Goal: Check status: Check status

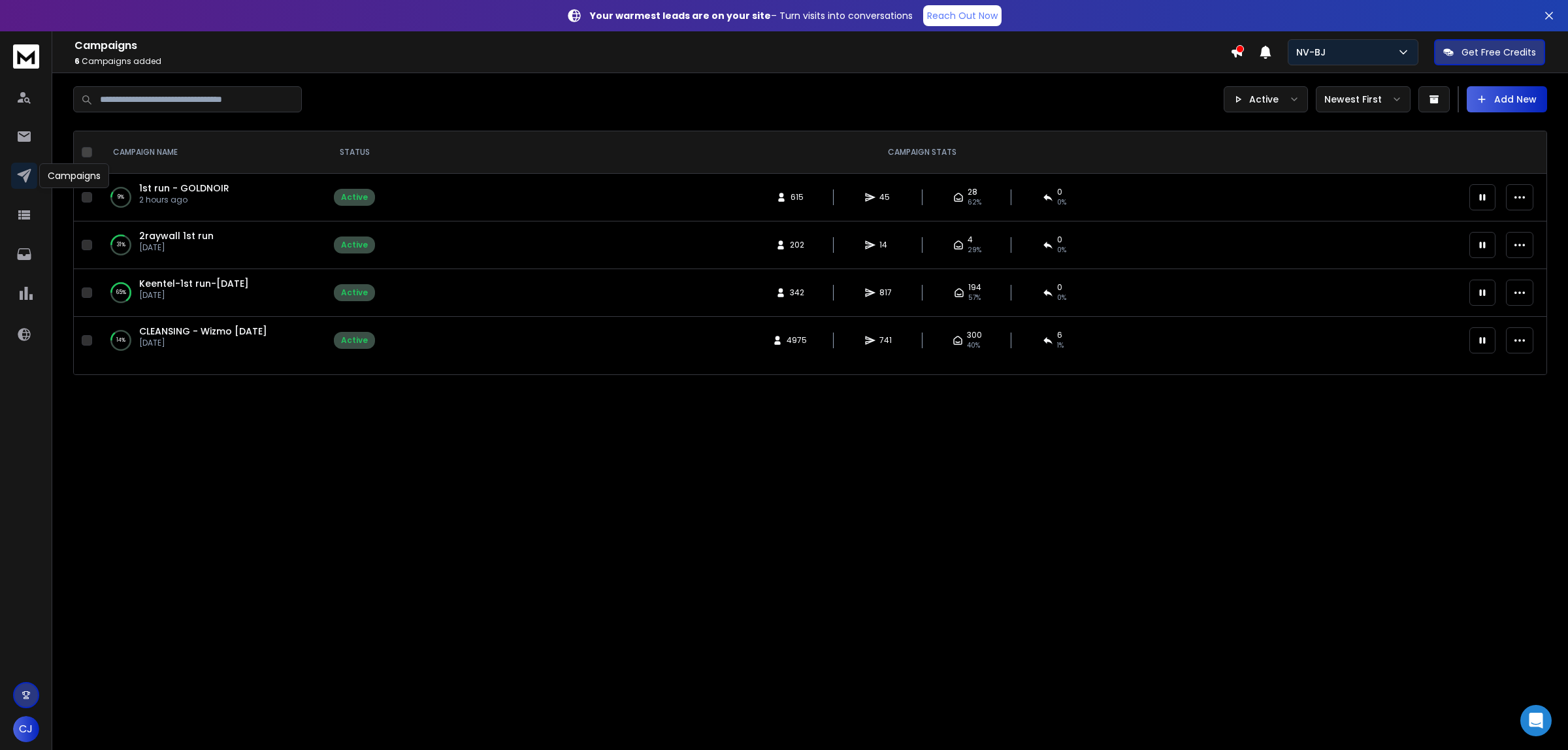
click at [1362, 55] on div "NV-BJ" at bounding box center [1352, 52] width 114 height 13
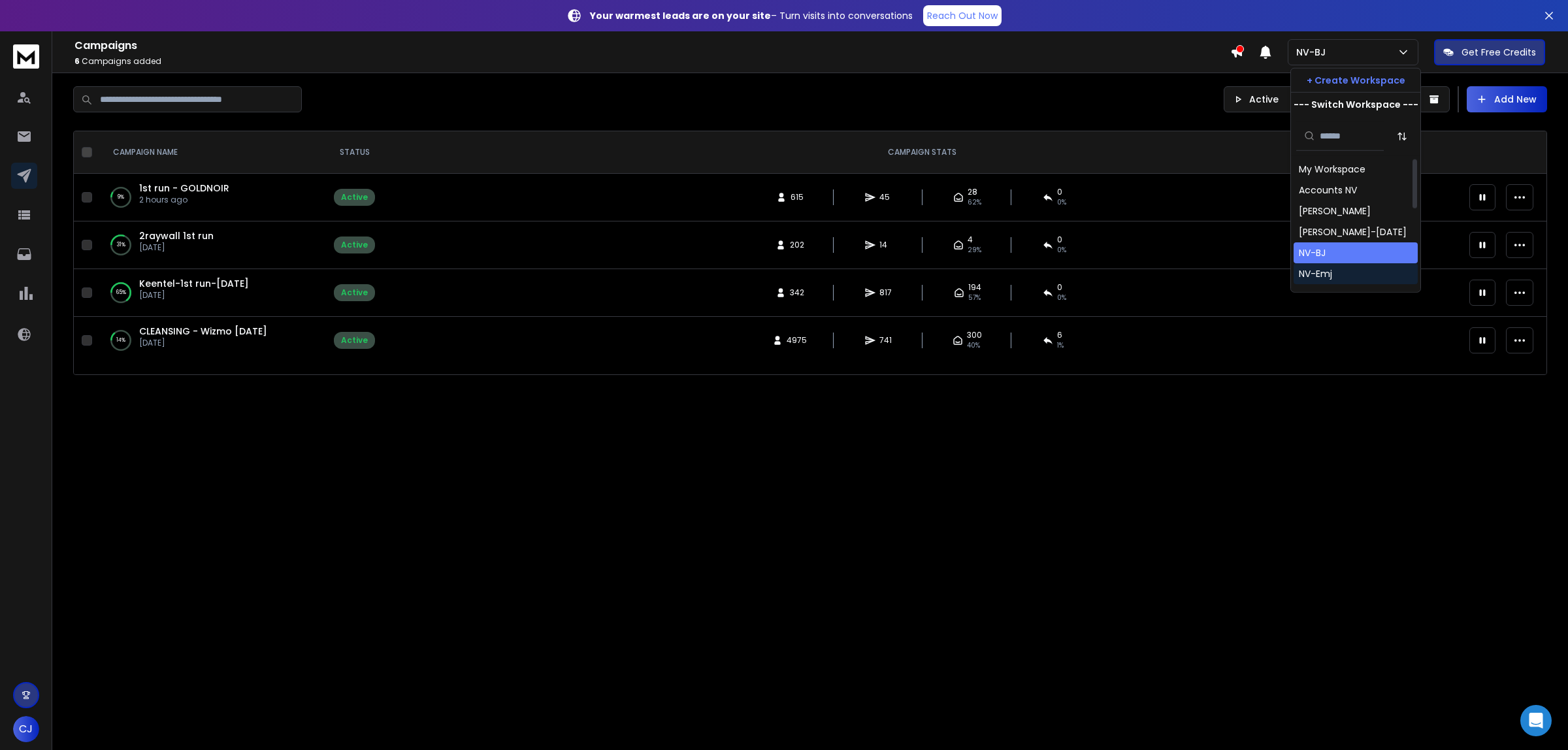
click at [1341, 271] on div "NV-Emj" at bounding box center [1355, 273] width 124 height 20
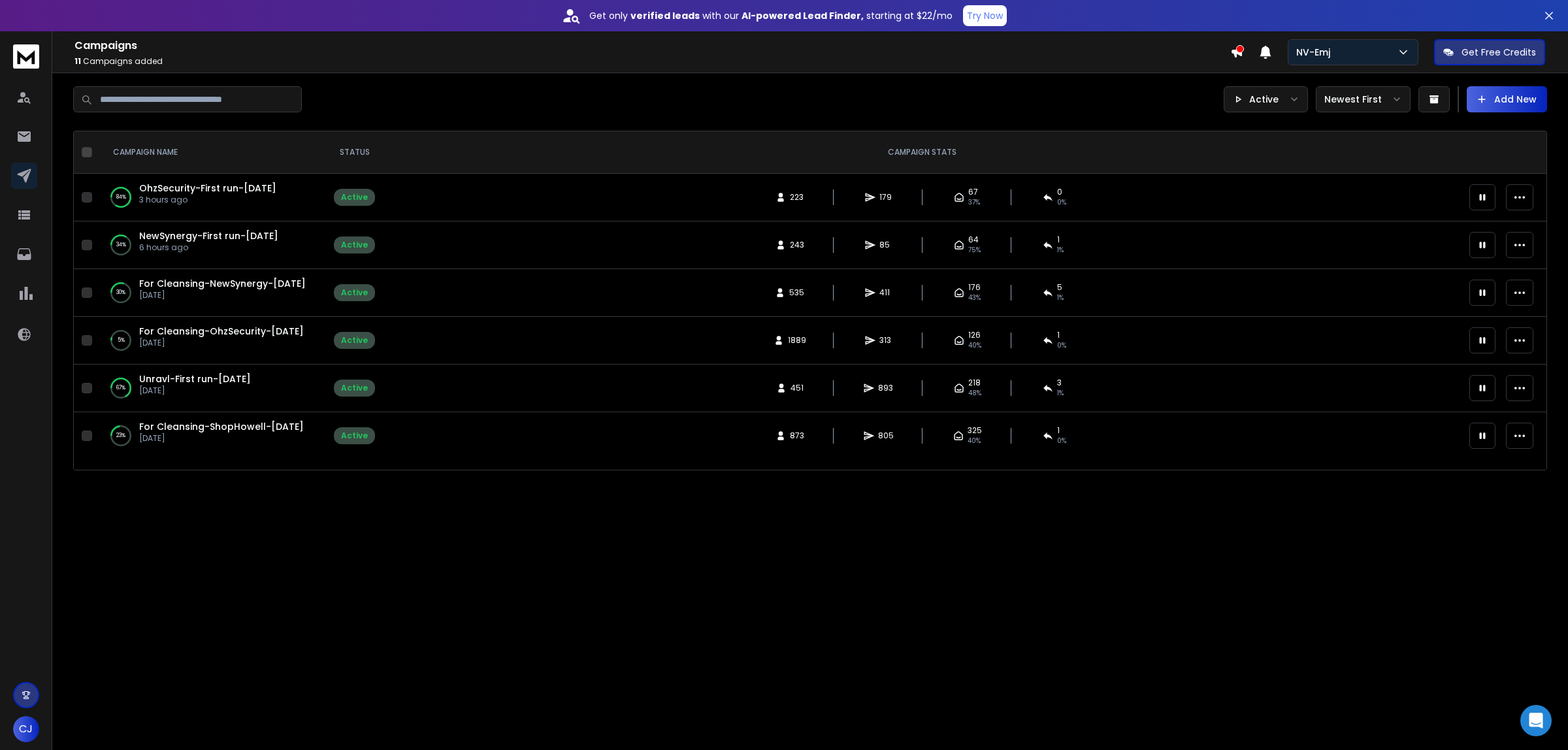
click at [1356, 55] on div "NV-Emj" at bounding box center [1352, 52] width 114 height 13
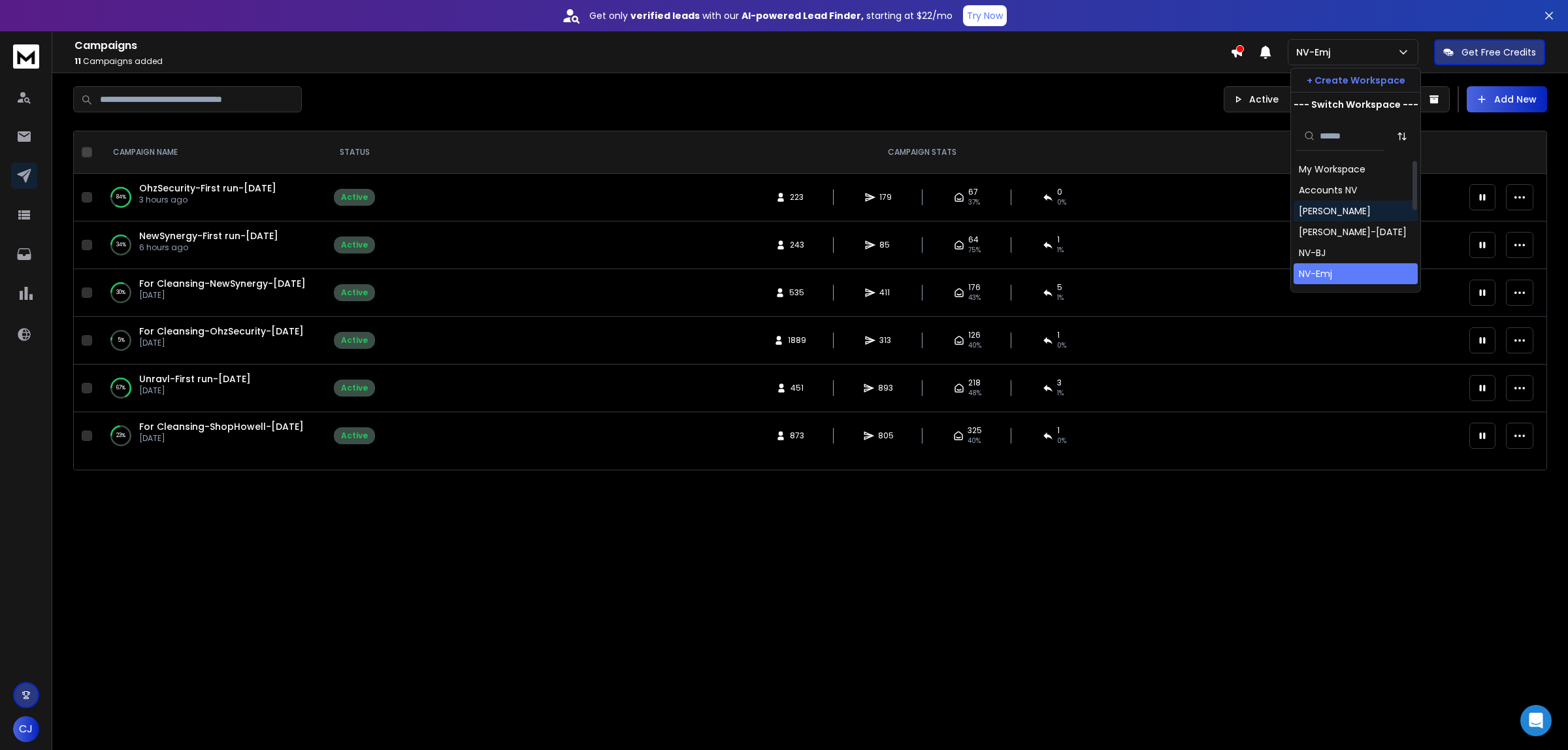
scroll to position [82, 0]
click at [1246, 105] on div "Active" at bounding box center [1255, 99] width 46 height 13
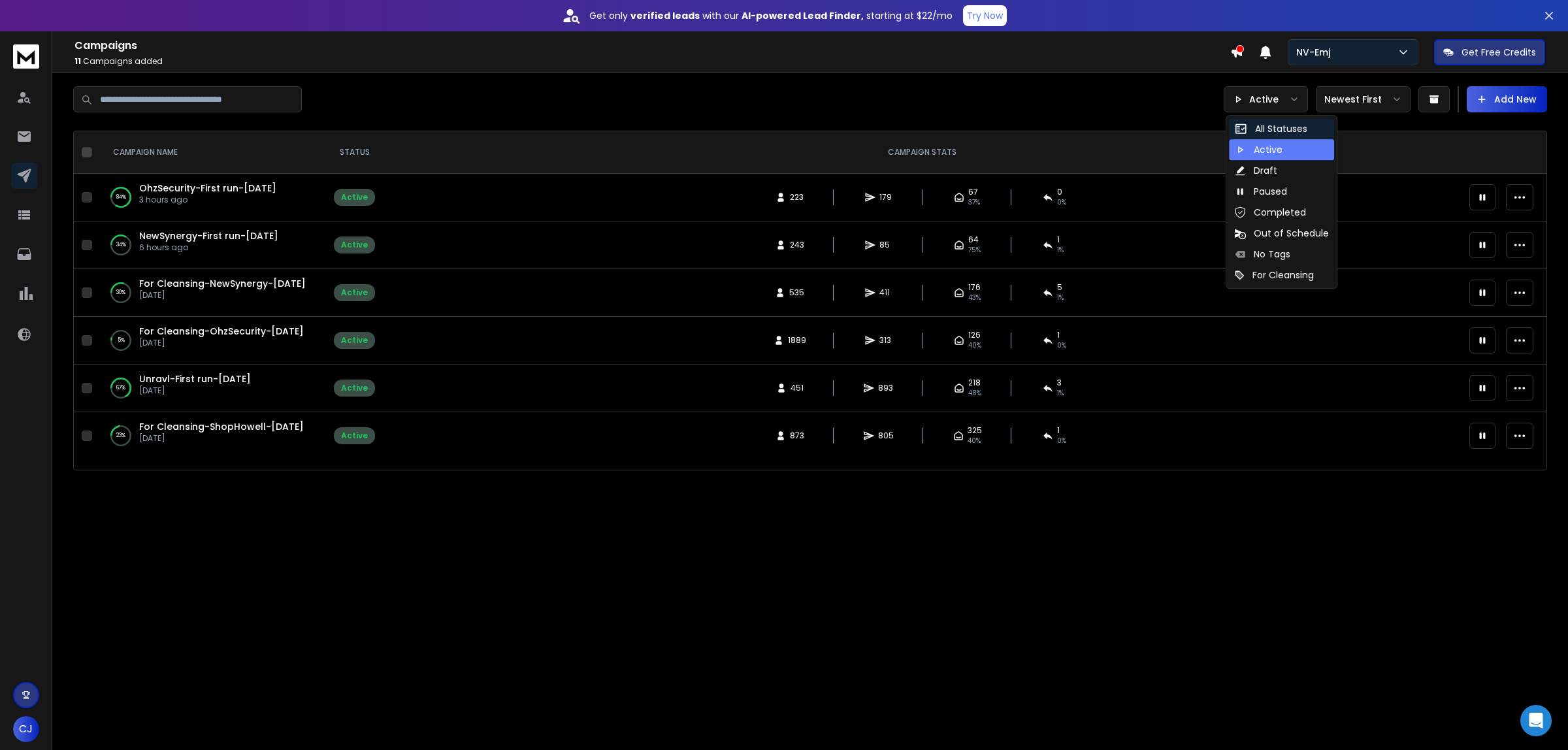
click at [1350, 52] on div "NV-Emj" at bounding box center [1352, 52] width 114 height 13
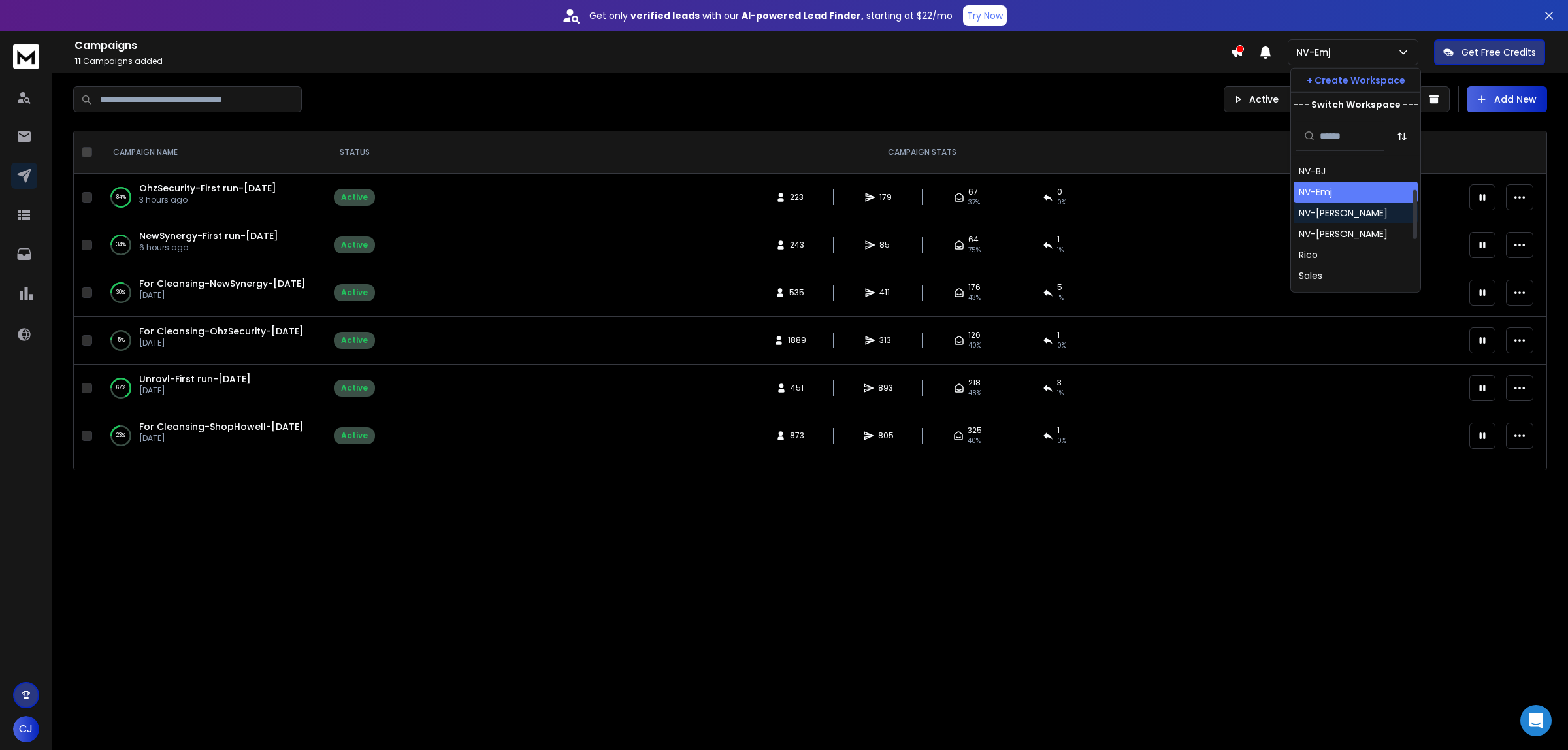
click at [1335, 210] on div "NV-[PERSON_NAME]" at bounding box center [1344, 212] width 89 height 13
